Goal: Communication & Community: Answer question/provide support

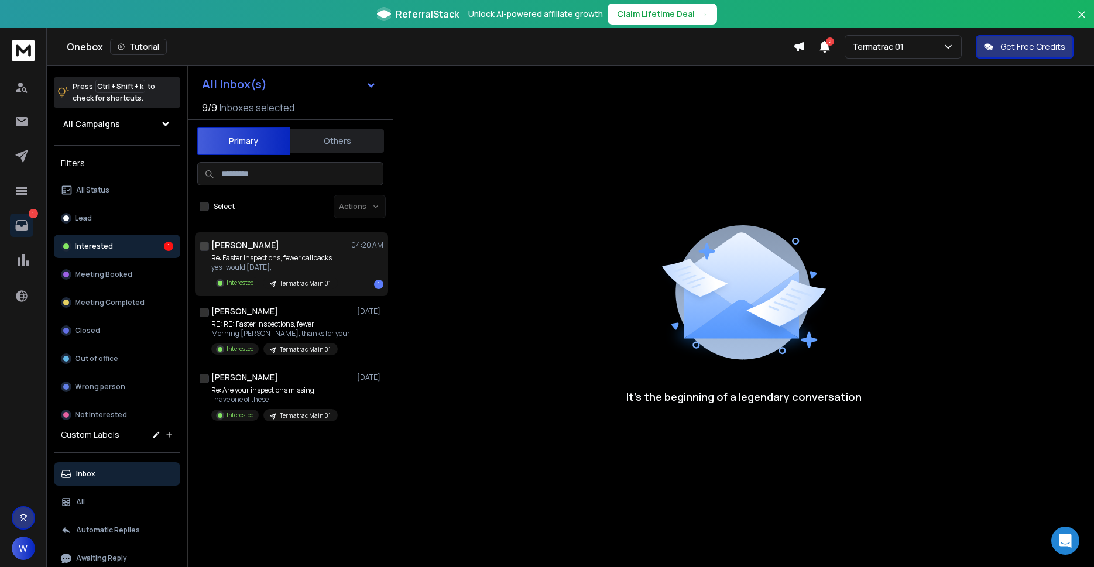
click at [294, 260] on p "Re: Faster inspections, fewer callbacks." at bounding box center [274, 257] width 126 height 9
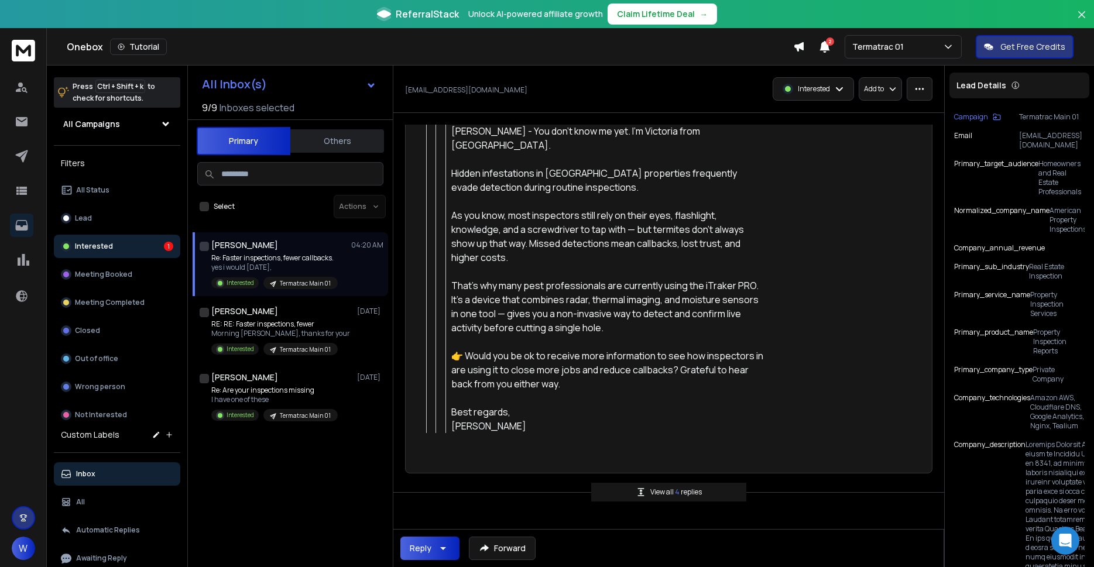
scroll to position [985, 0]
click at [652, 491] on p "View all 4 replies" at bounding box center [675, 491] width 51 height 9
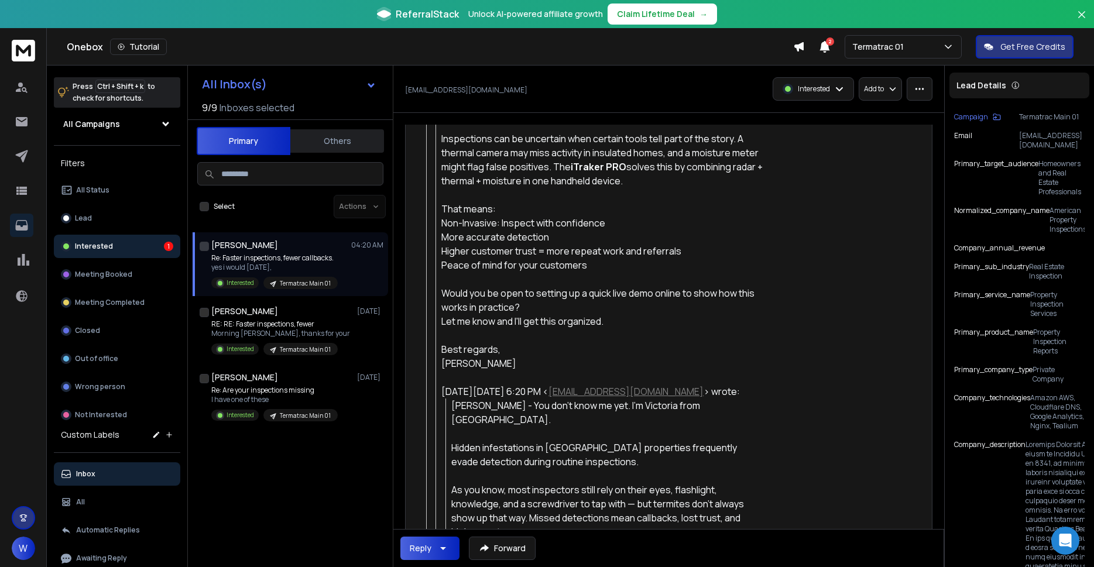
scroll to position [669, 0]
click at [479, 425] on div "[PERSON_NAME] - You don't know me yet. I'm Victoria from [GEOGRAPHIC_DATA]. Hid…" at bounding box center [602, 383] width 322 height 646
drag, startPoint x: 466, startPoint y: 425, endPoint x: 641, endPoint y: 436, distance: 175.9
click at [641, 436] on div "[PERSON_NAME] - You don't know me yet. I'm Victoria from [GEOGRAPHIC_DATA]. Hid…" at bounding box center [602, 383] width 322 height 646
click at [641, 435] on div "[PERSON_NAME] - You don't know me yet. I'm Victoria from [GEOGRAPHIC_DATA]. Hid…" at bounding box center [607, 551] width 312 height 309
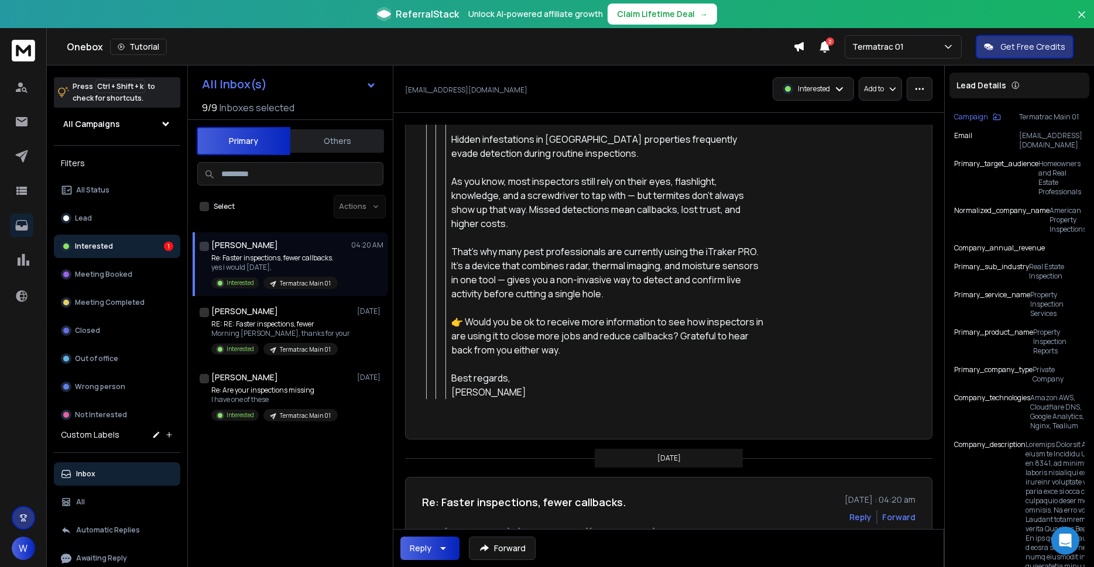
scroll to position [978, 0]
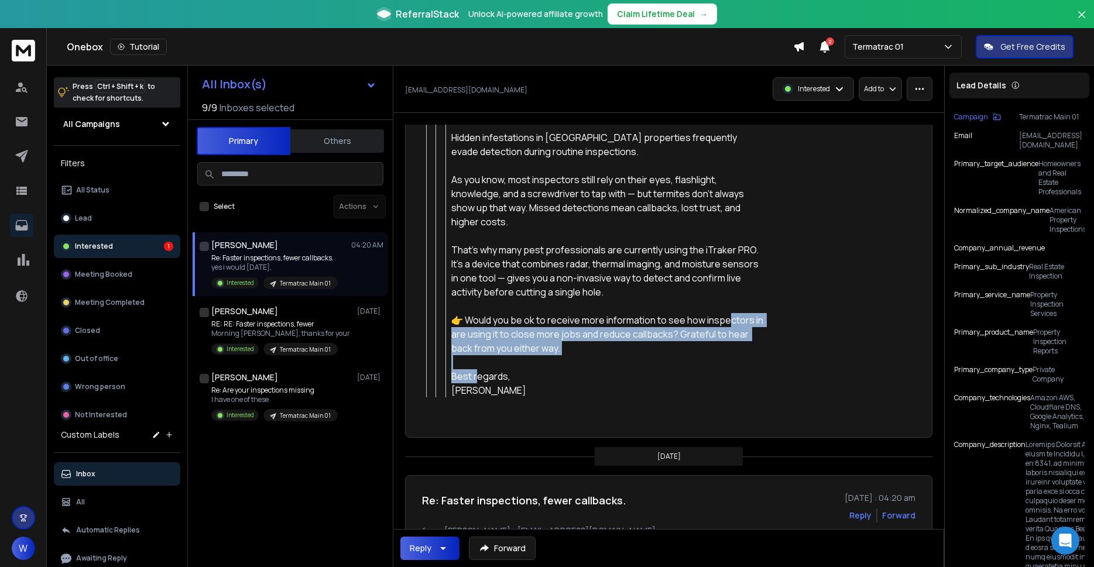
drag, startPoint x: 510, startPoint y: 376, endPoint x: 601, endPoint y: 411, distance: 97.6
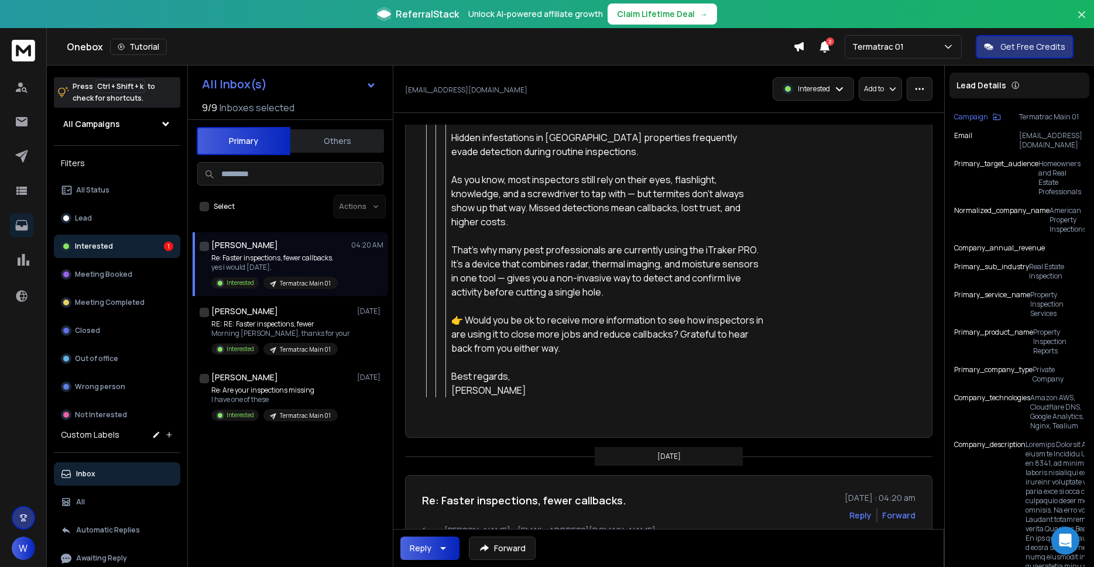
click at [636, 397] on div "[PERSON_NAME] - You don't know me yet. I'm Victoria from [GEOGRAPHIC_DATA]. Hid…" at bounding box center [607, 242] width 312 height 309
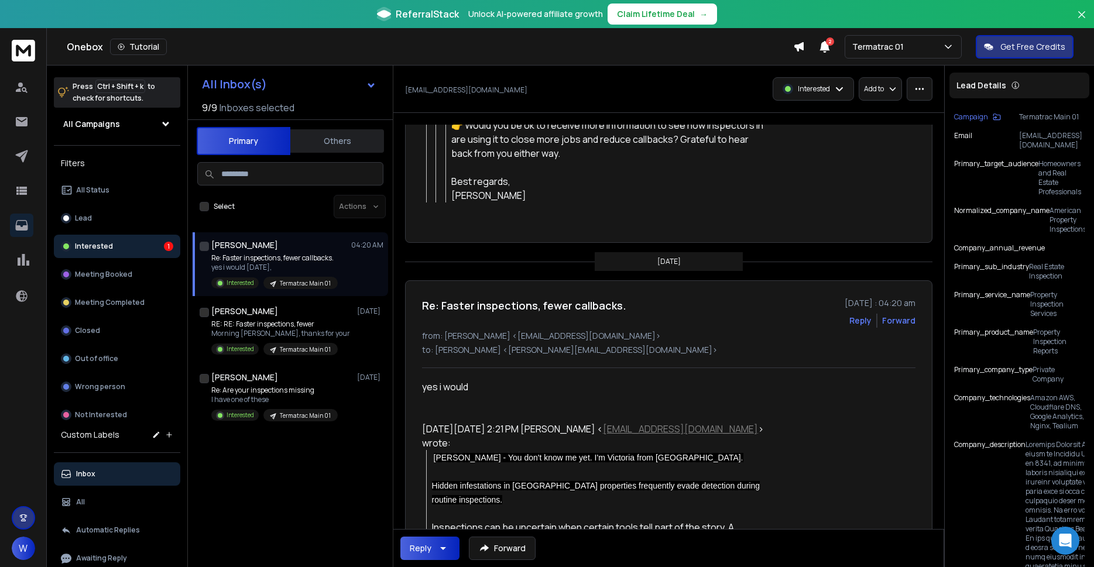
scroll to position [1184, 0]
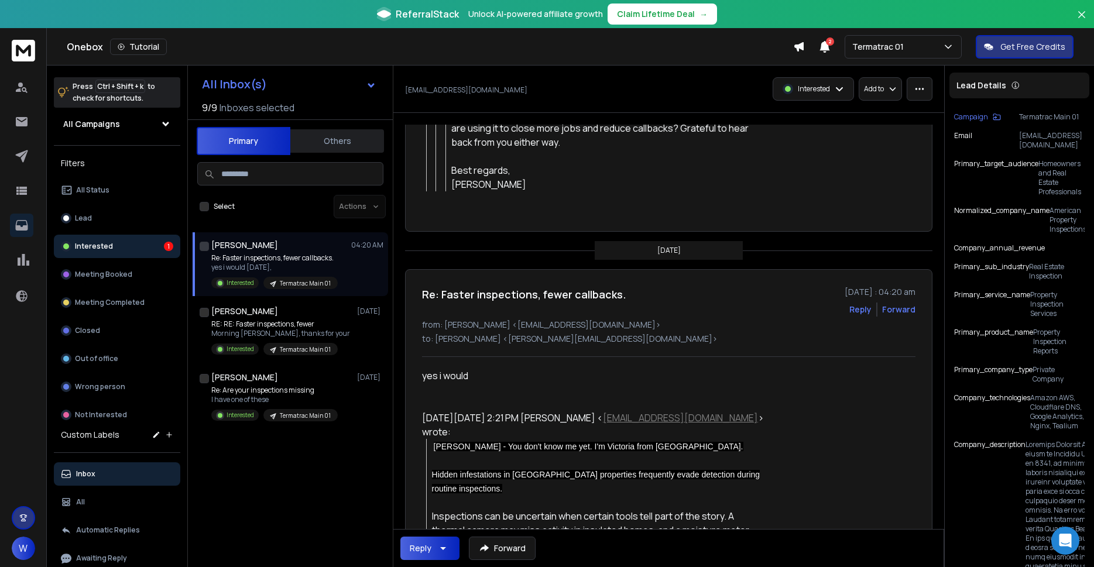
click at [496, 397] on div "yes i would" at bounding box center [593, 383] width 342 height 28
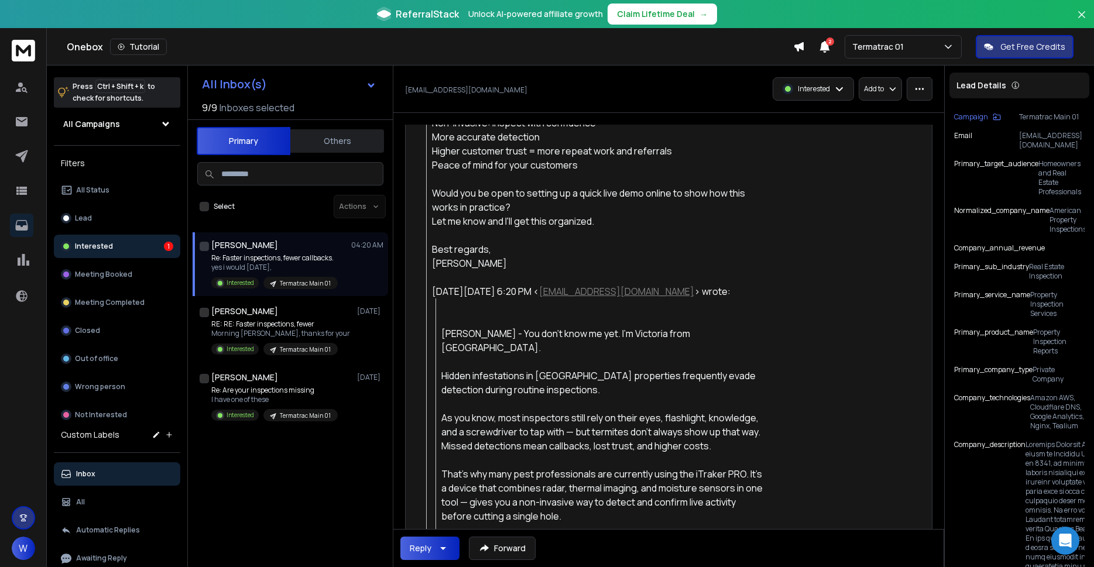
scroll to position [1648, 0]
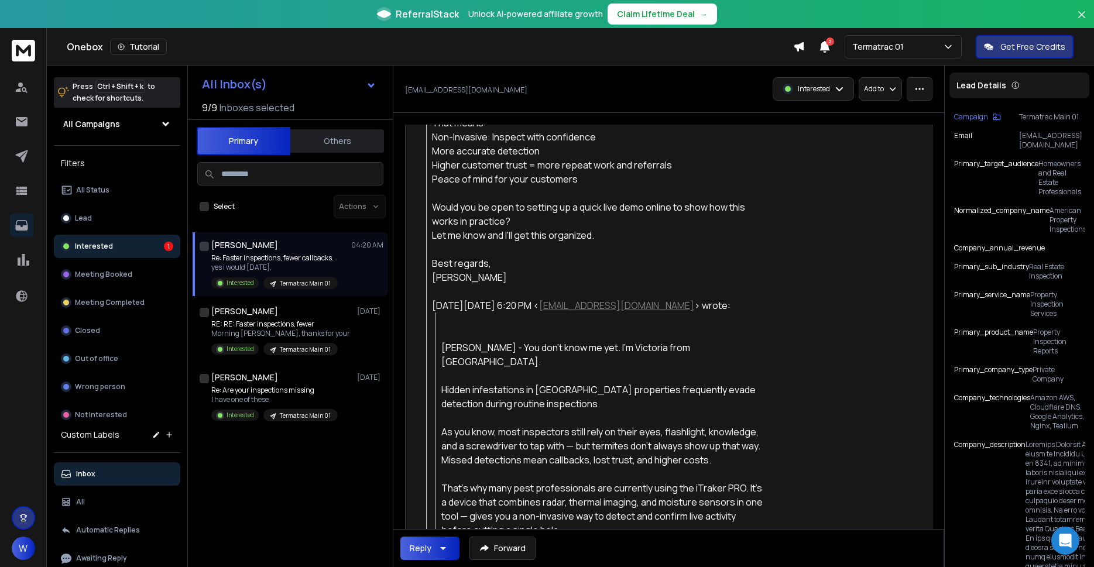
click at [360, 266] on div "Re: Faster inspections, fewer callbacks. yes i would [DATE], Interested Termatr…" at bounding box center [297, 271] width 172 height 36
click at [444, 545] on icon "button" at bounding box center [443, 548] width 14 height 14
click at [433, 496] on p "Reply" at bounding box center [431, 495] width 22 height 12
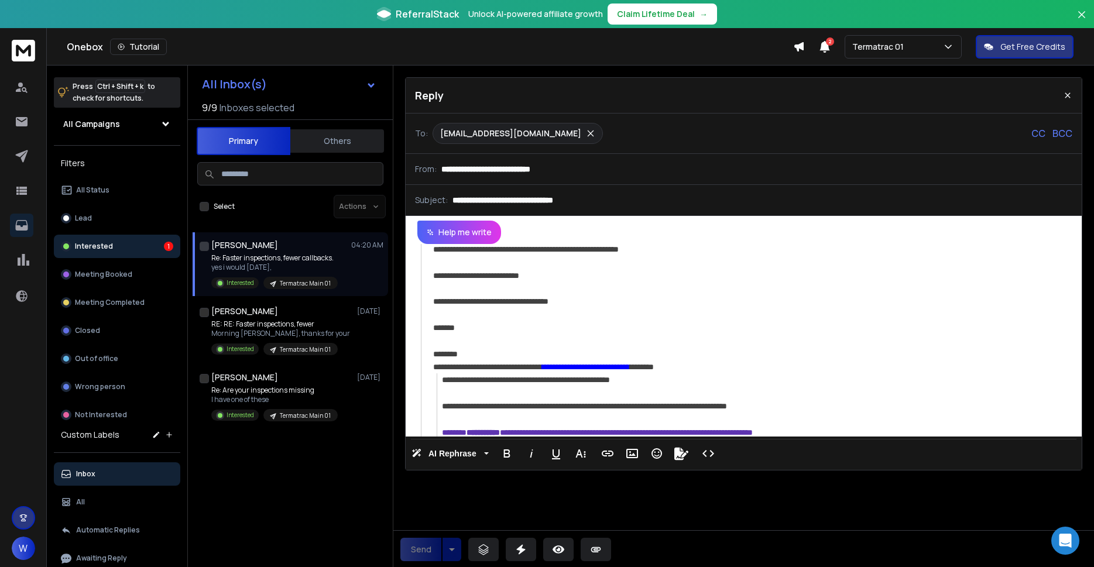
scroll to position [0, 0]
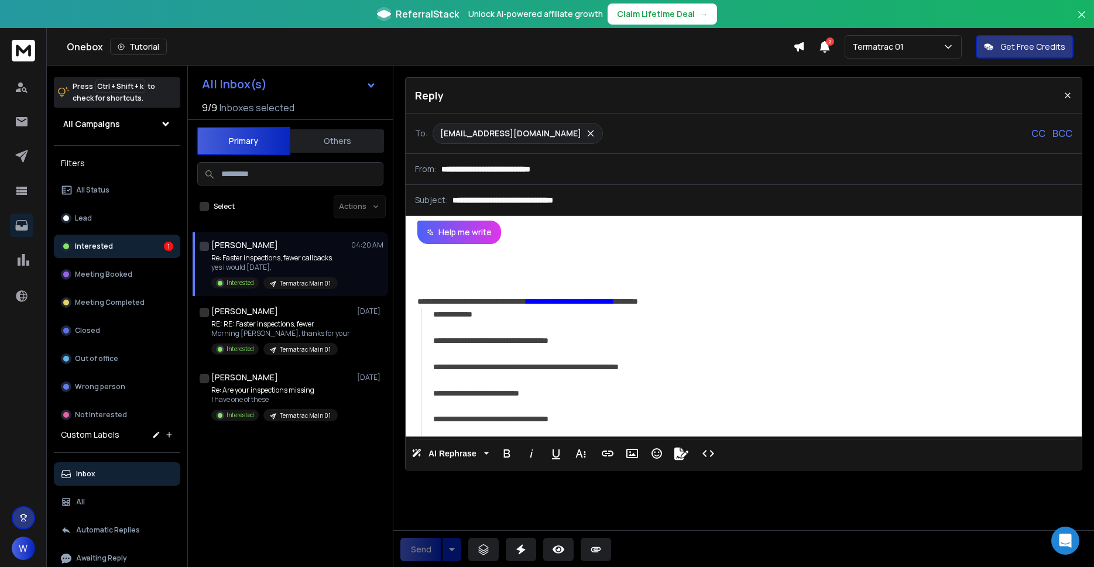
click at [202, 247] on button "button" at bounding box center [204, 246] width 9 height 9
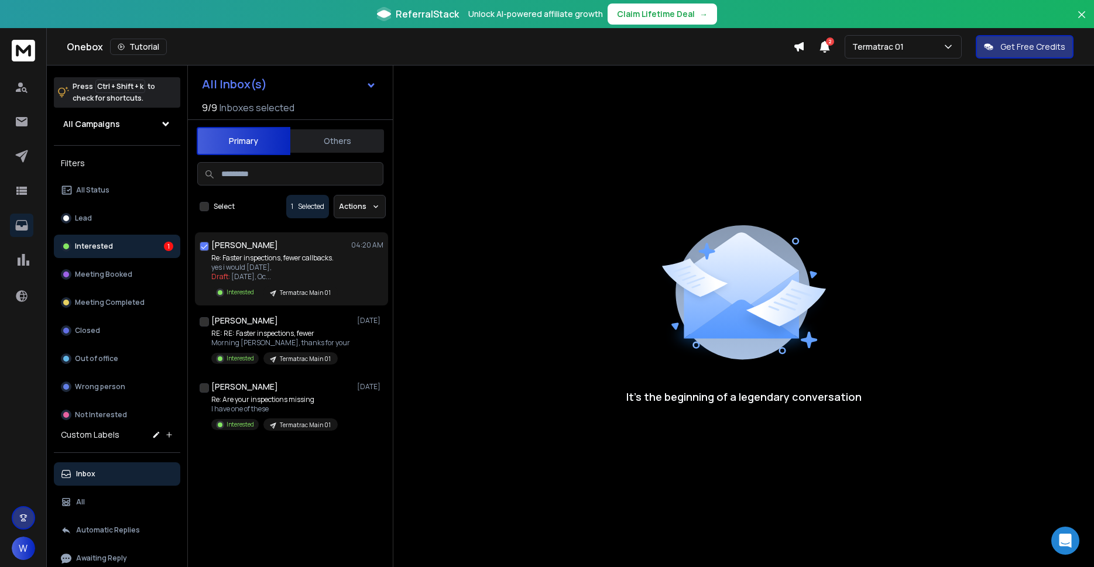
click at [261, 267] on p "yes i would [DATE]," at bounding box center [274, 267] width 126 height 9
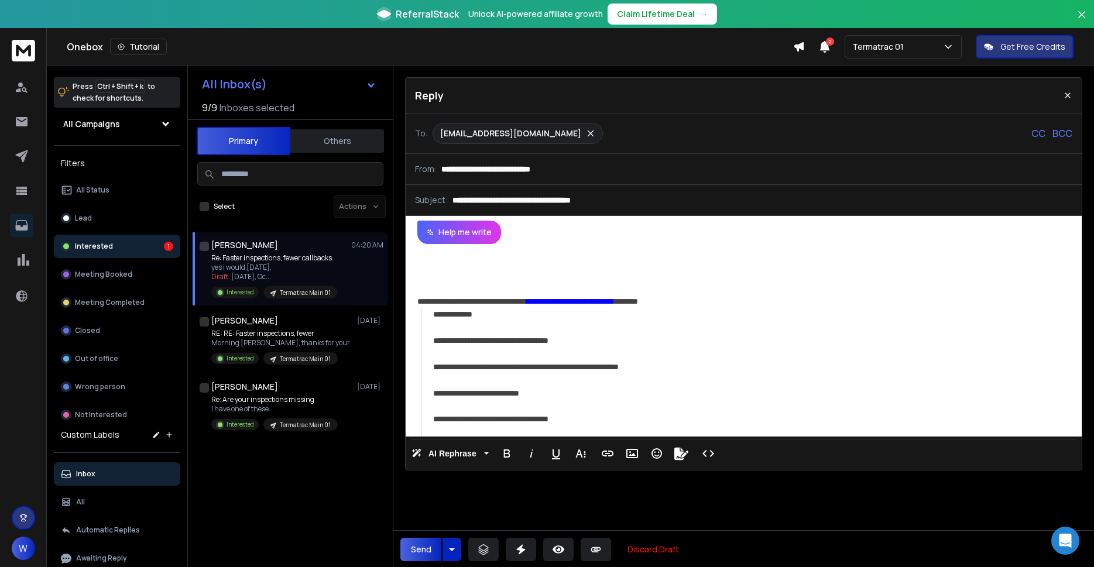
click at [1063, 96] on icon at bounding box center [1067, 95] width 9 height 9
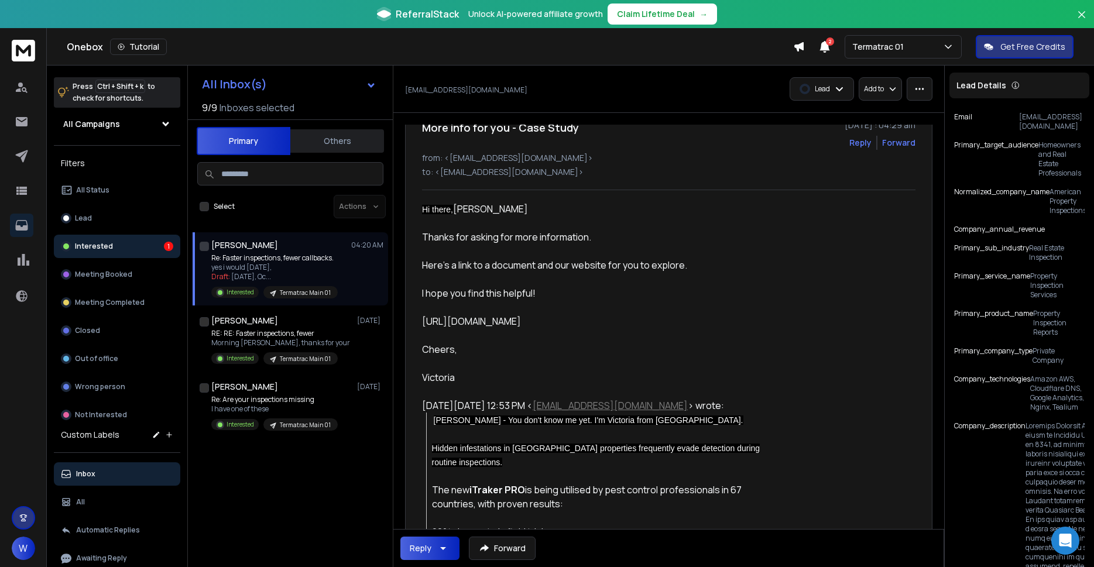
scroll to position [206, 0]
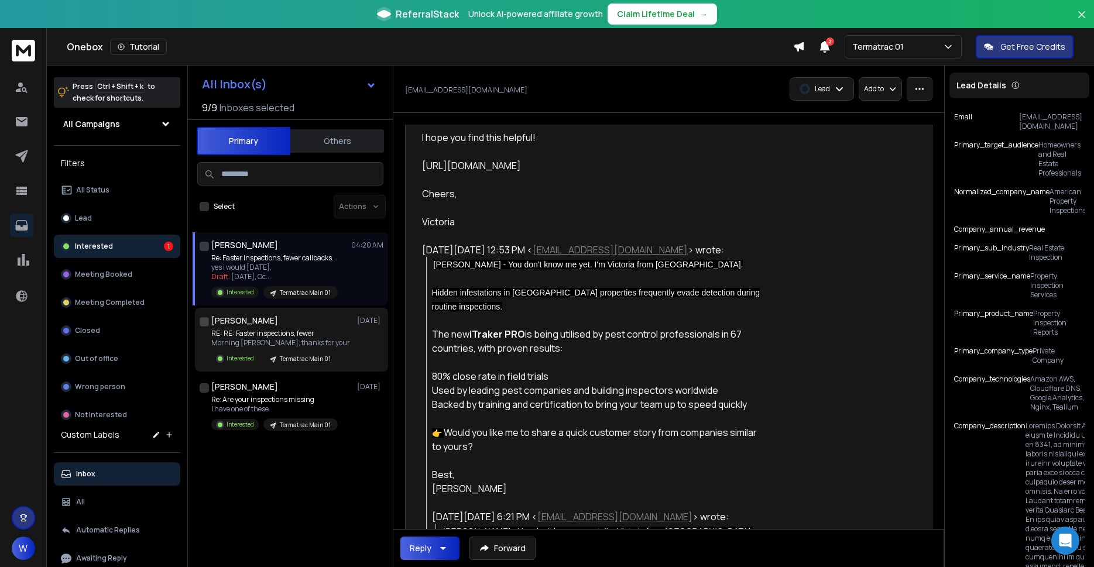
click at [243, 328] on div "[PERSON_NAME] [DATE] RE: RE: Faster inspections, fewer Morning [PERSON_NAME], t…" at bounding box center [297, 340] width 172 height 50
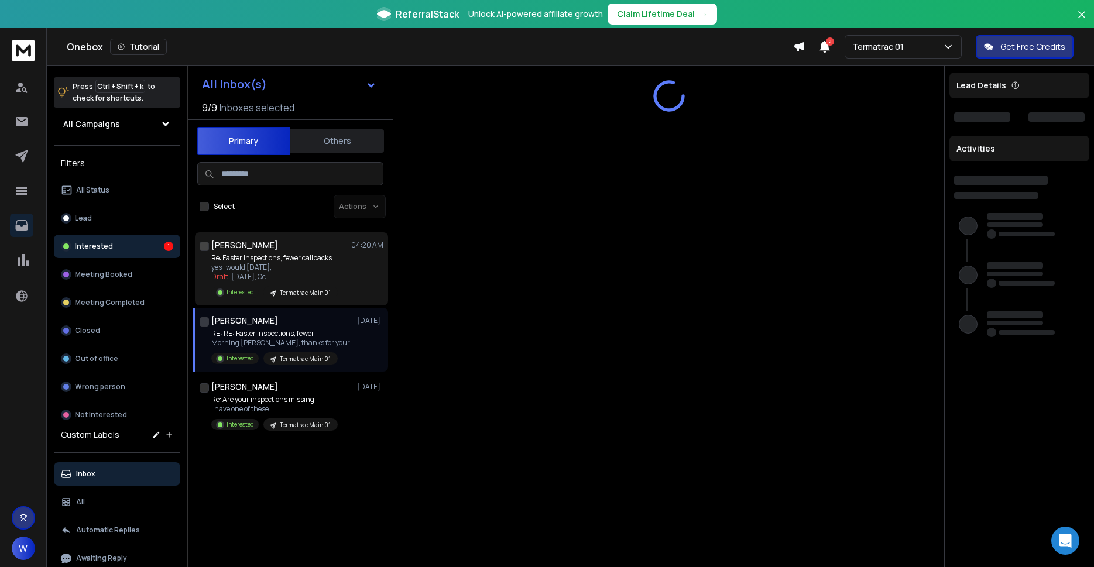
click at [257, 259] on p "Re: Faster inspections, fewer callbacks." at bounding box center [274, 257] width 126 height 9
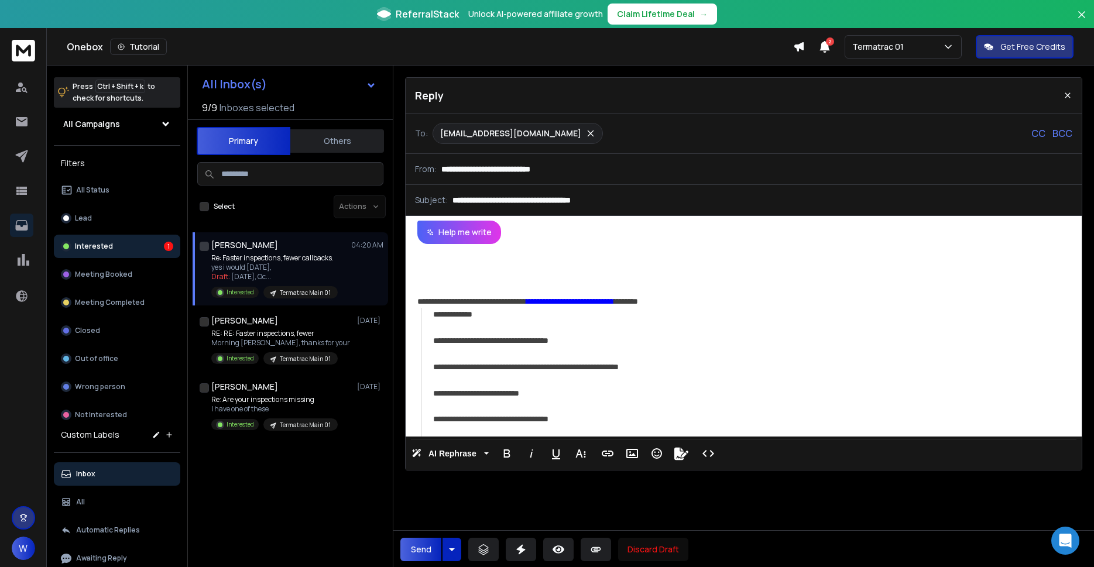
click at [658, 548] on button "Discard Draft" at bounding box center [653, 549] width 70 height 23
